Goal: Communication & Community: Answer question/provide support

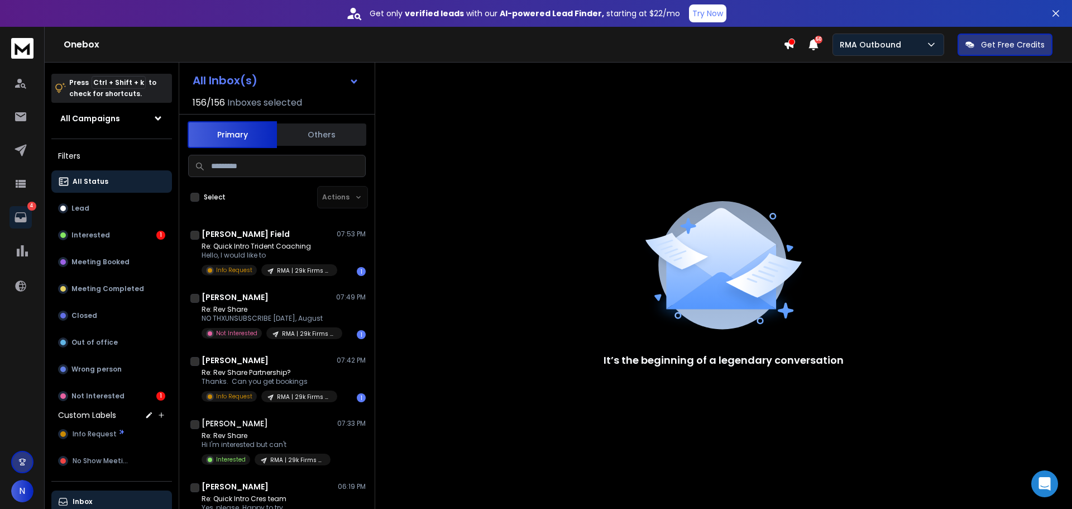
click at [854, 38] on button "RMA Outbound" at bounding box center [889, 45] width 112 height 22
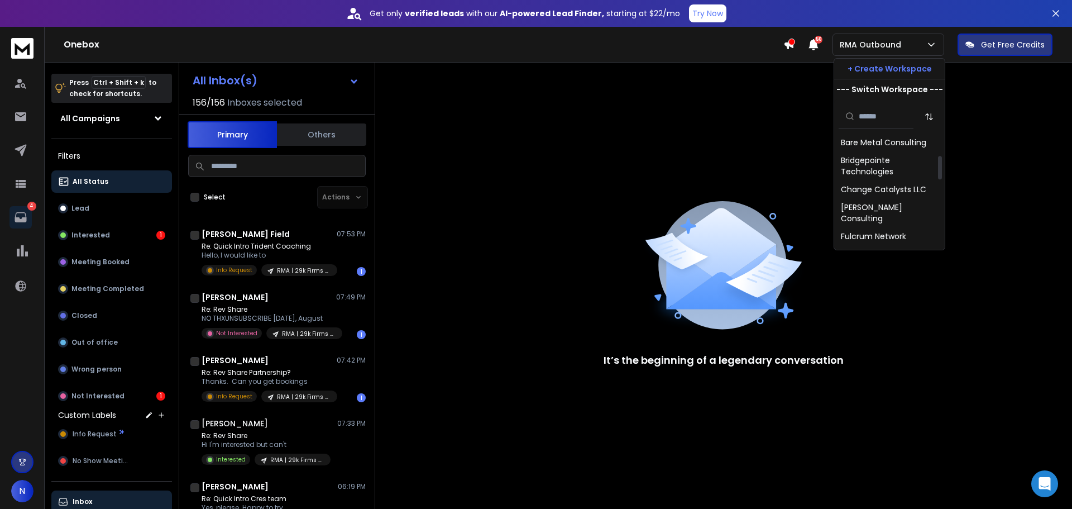
scroll to position [141, 0]
click at [872, 202] on div "[DOMAIN_NAME]" at bounding box center [872, 198] width 63 height 11
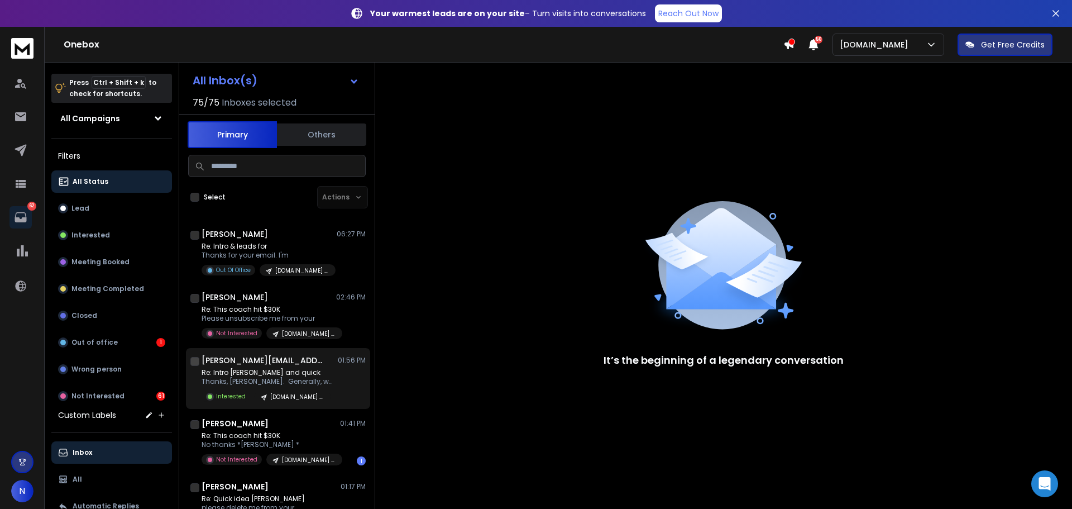
click at [279, 371] on p "Re: Intro Corwin and quick" at bounding box center [269, 372] width 134 height 9
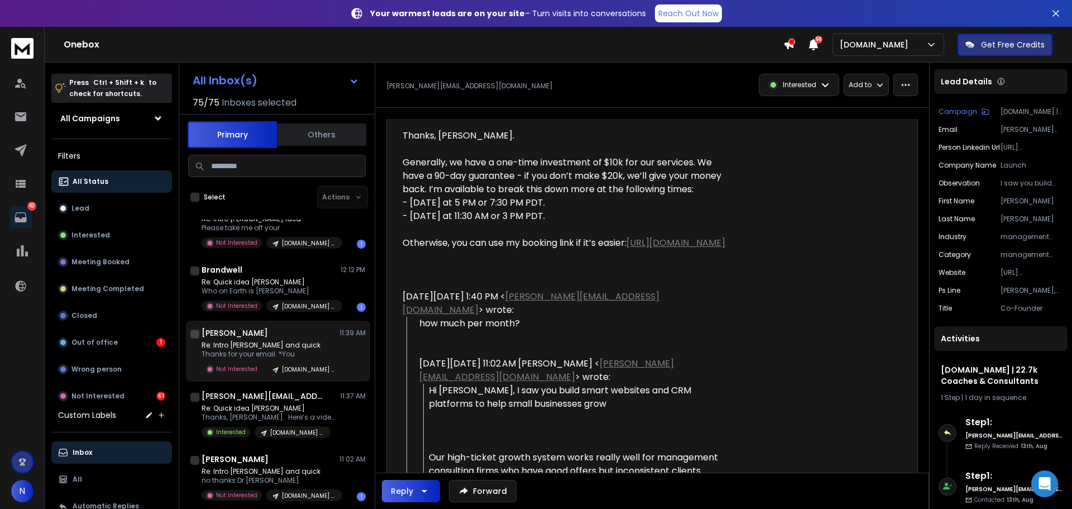
scroll to position [503, 0]
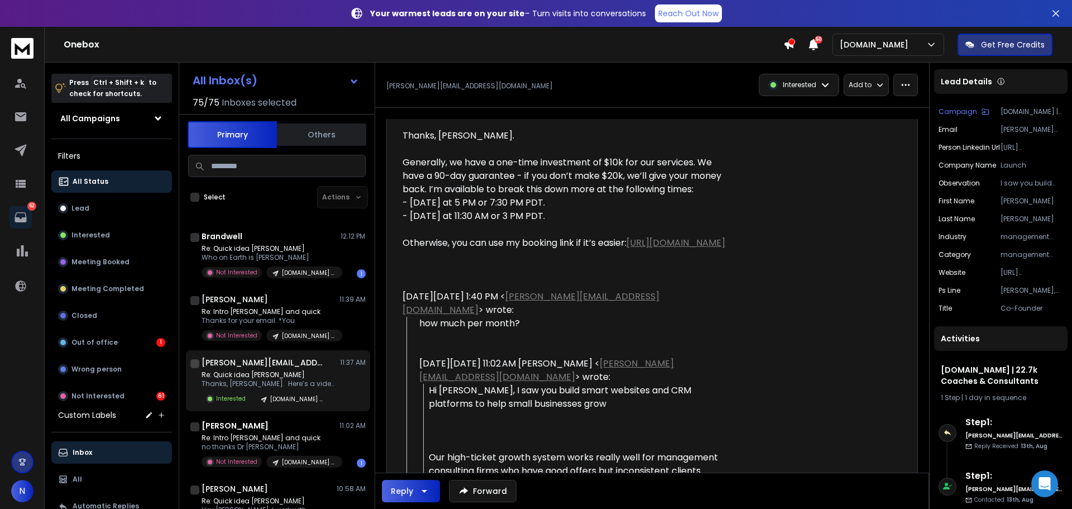
click at [270, 387] on p "Thanks, Ted. Here’s a video with" at bounding box center [269, 383] width 134 height 9
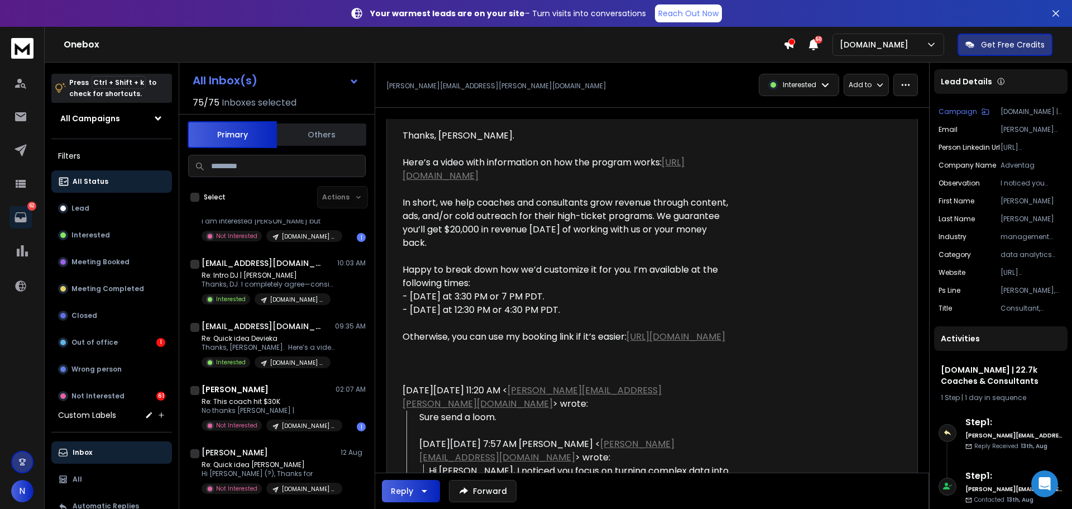
scroll to position [950, 0]
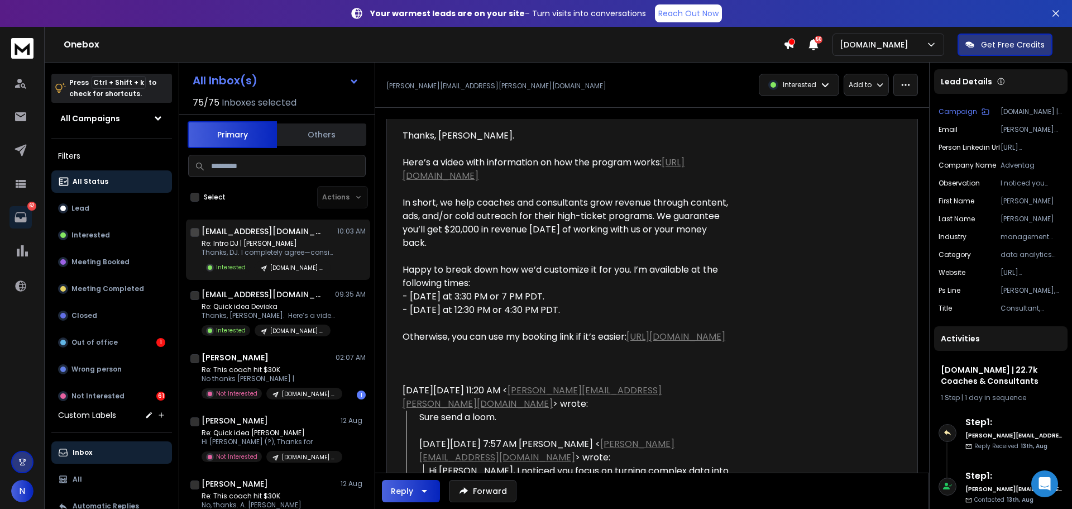
click at [251, 261] on div "Re: Intro DJ | Chris Thanks, DJ. I completely agree—consistency and Interested …" at bounding box center [269, 256] width 134 height 34
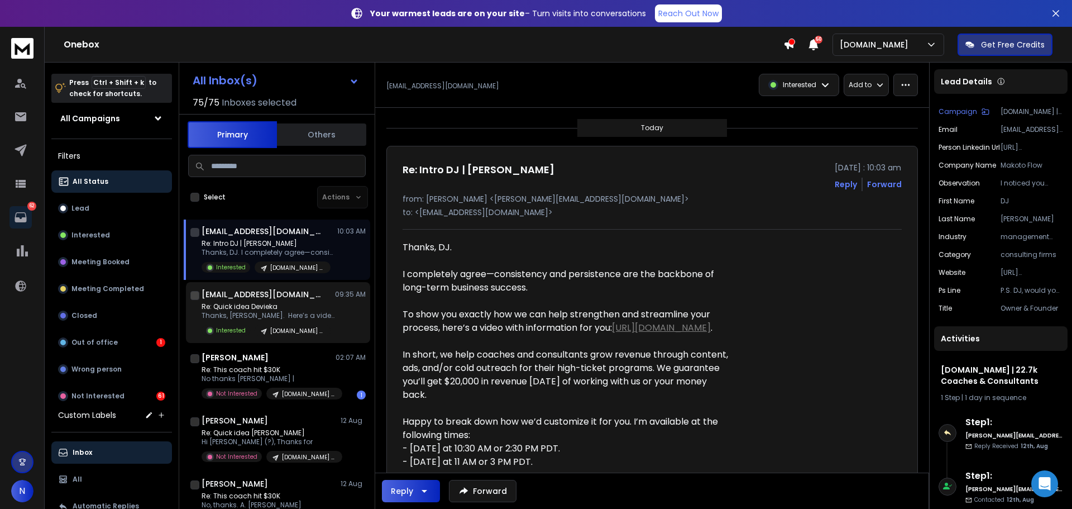
click at [269, 320] on p "Thanks, Devieka. Here’s a video with" at bounding box center [269, 315] width 134 height 9
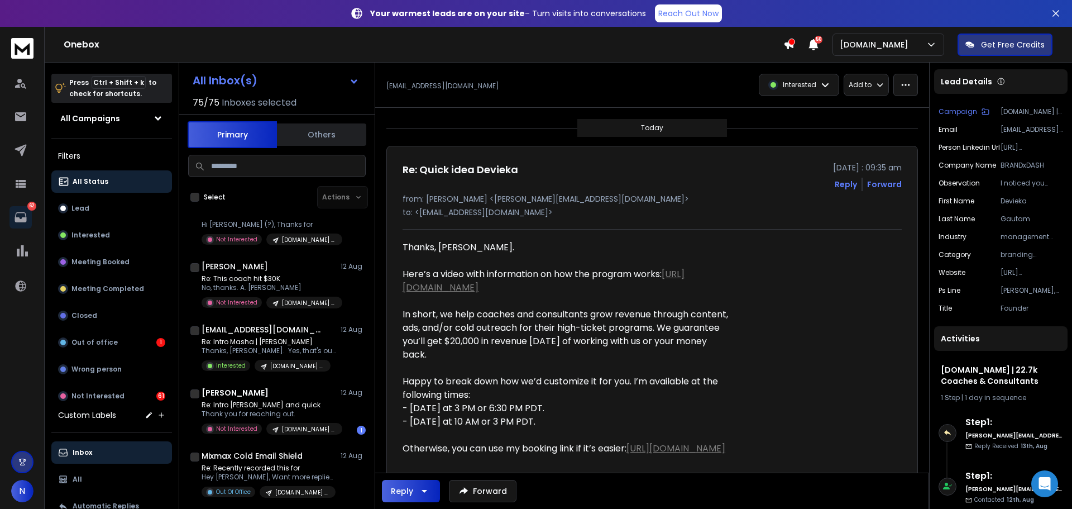
scroll to position [1173, 0]
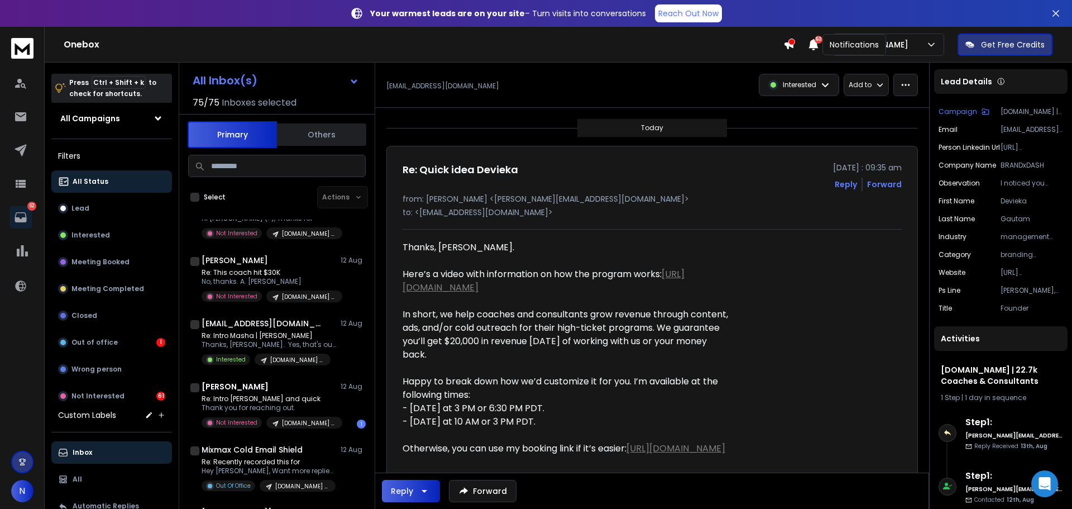
click at [819, 45] on icon at bounding box center [813, 44] width 11 height 11
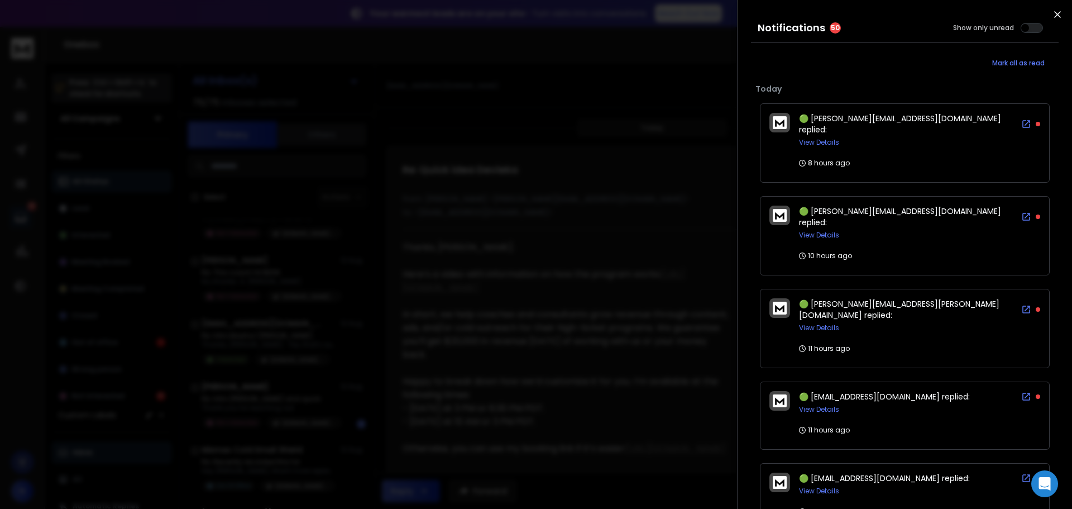
click at [1055, 13] on icon "button" at bounding box center [1058, 15] width 6 height 6
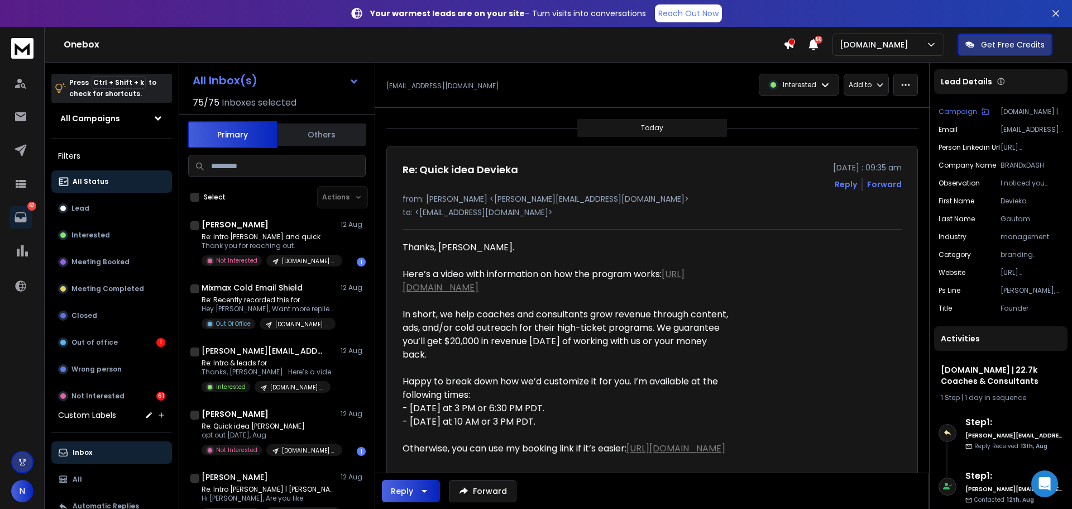
scroll to position [1341, 0]
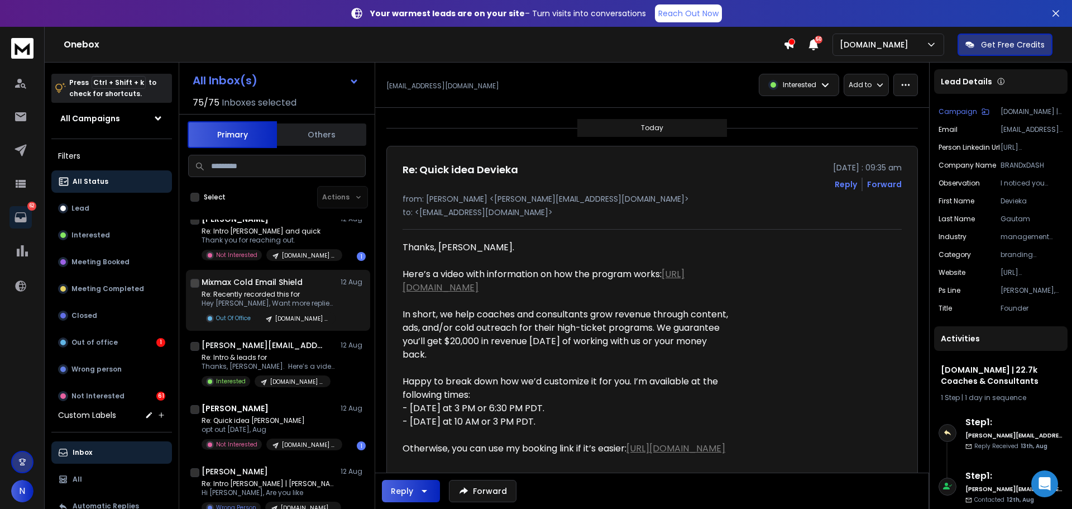
click at [282, 302] on p "Hey Christopher, Want more replies to" at bounding box center [269, 303] width 134 height 9
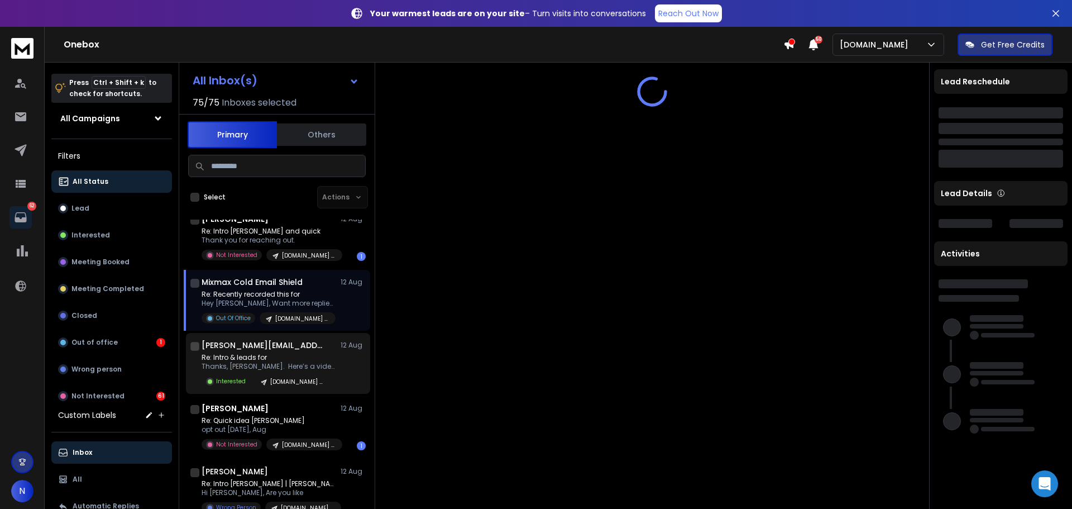
click at [266, 367] on p "Thanks, Nadine. Here’s a video with" at bounding box center [269, 366] width 134 height 9
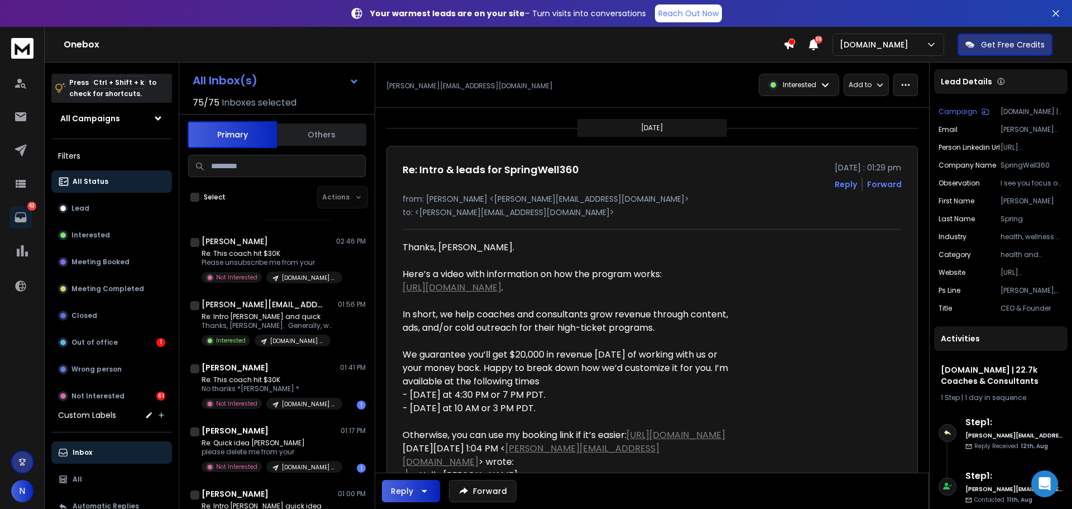
scroll to position [0, 0]
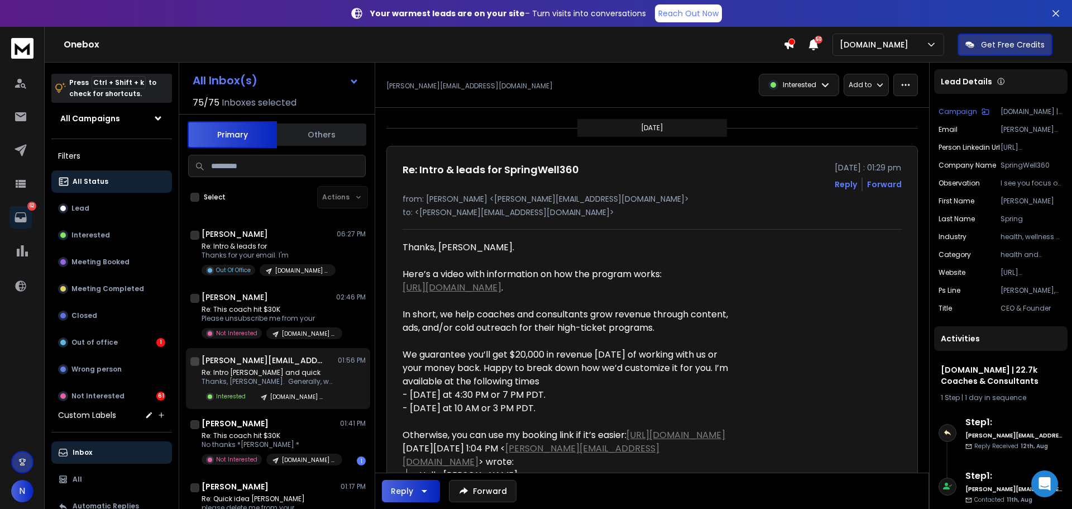
click at [261, 390] on div "Re: Intro Corwin and quick Thanks, Corwin. Generally, we have a Interested Imag…" at bounding box center [269, 385] width 134 height 34
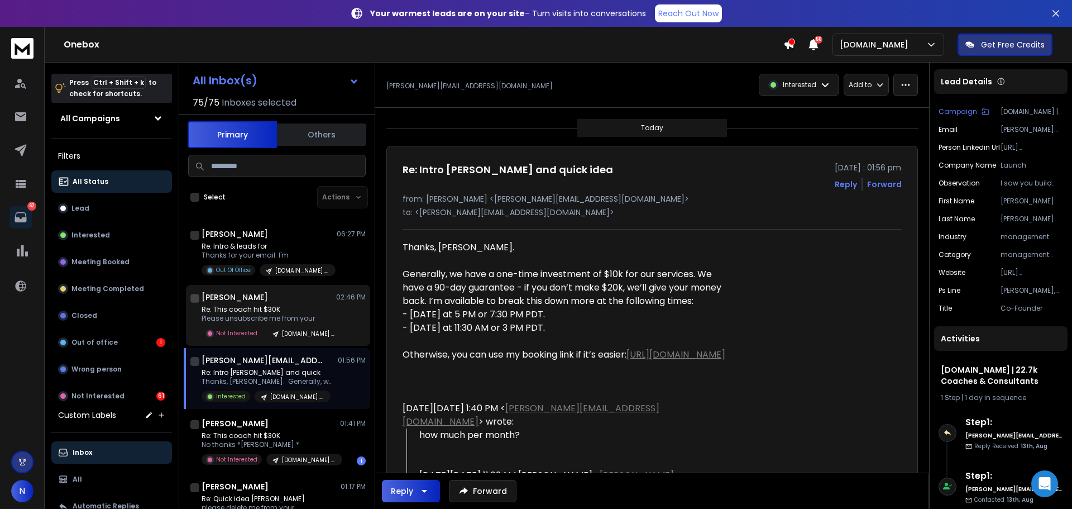
click at [274, 323] on div "Re: This coach hit $30K Please unsubscribe me from your Not Interested Imaginat…" at bounding box center [272, 322] width 141 height 34
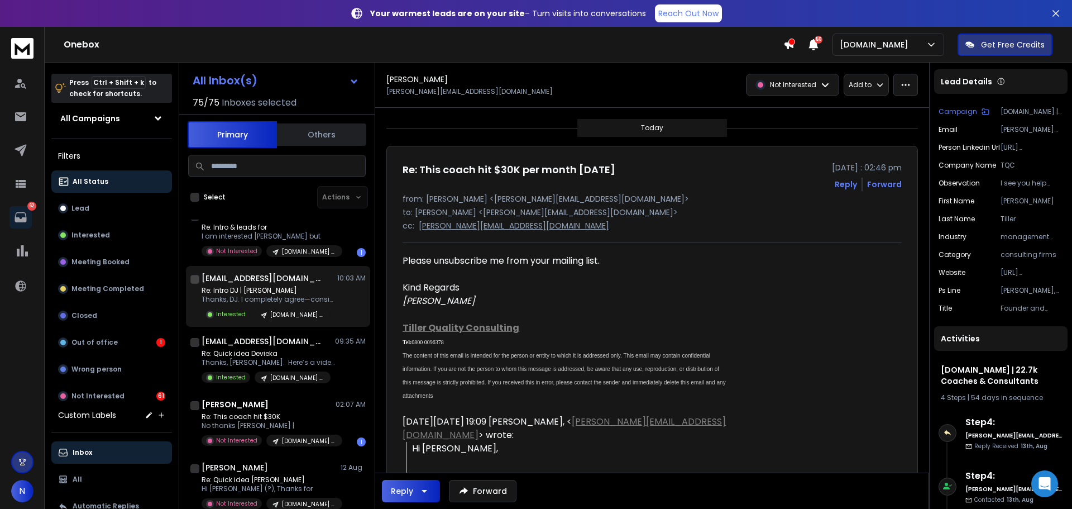
scroll to position [950, 0]
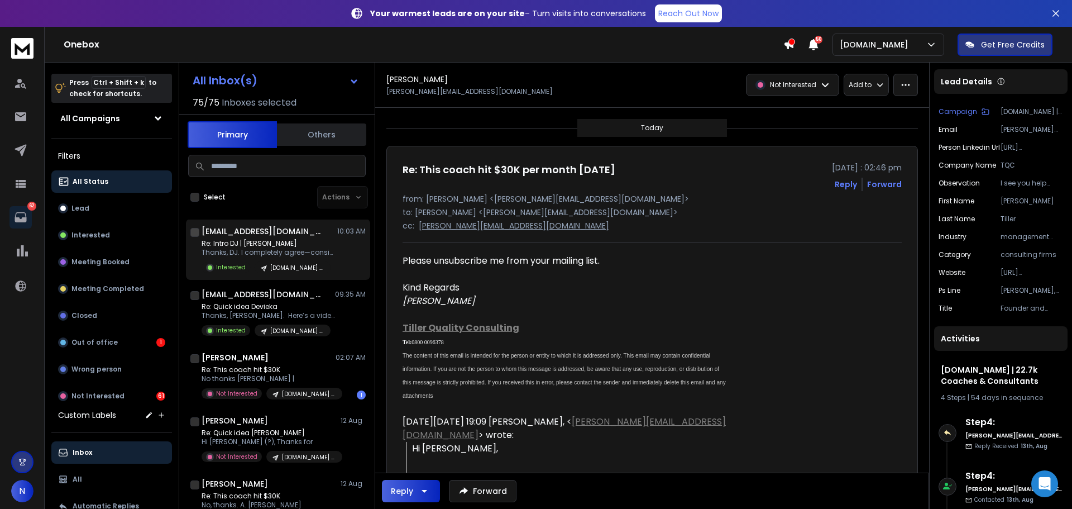
click at [265, 264] on div at bounding box center [264, 267] width 7 height 7
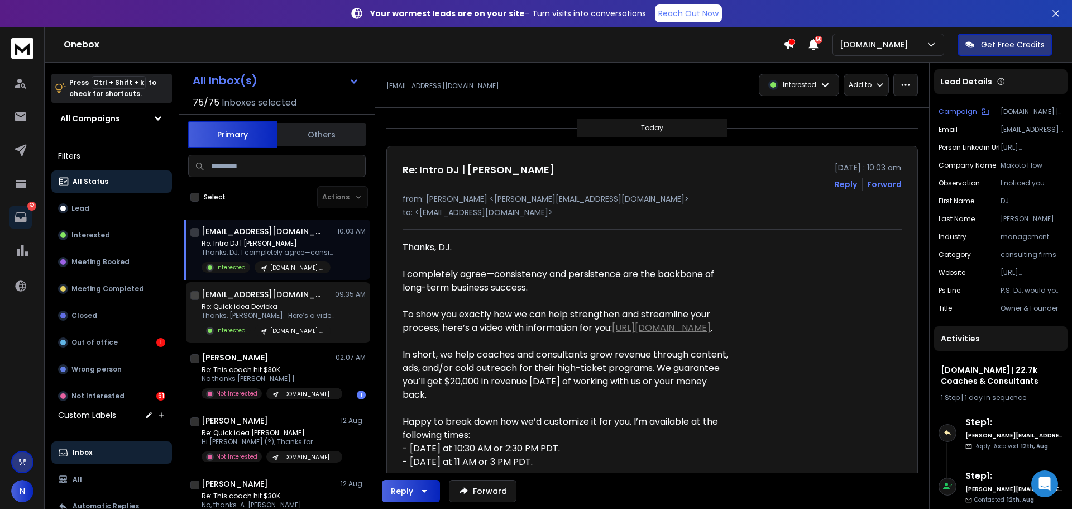
click at [265, 311] on p "Re: Quick idea Devieka" at bounding box center [269, 306] width 134 height 9
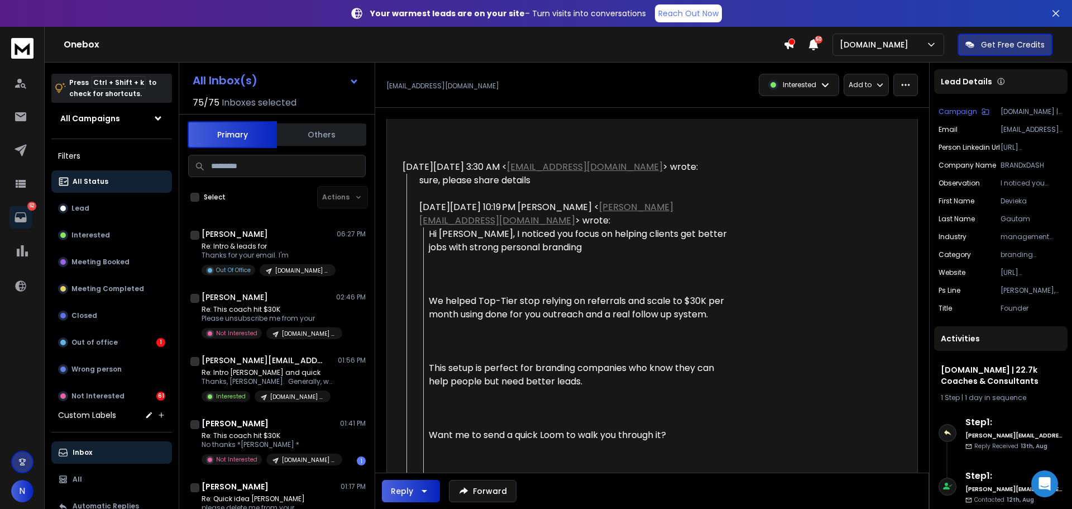
scroll to position [0, 0]
